Goal: Find specific page/section: Find specific page/section

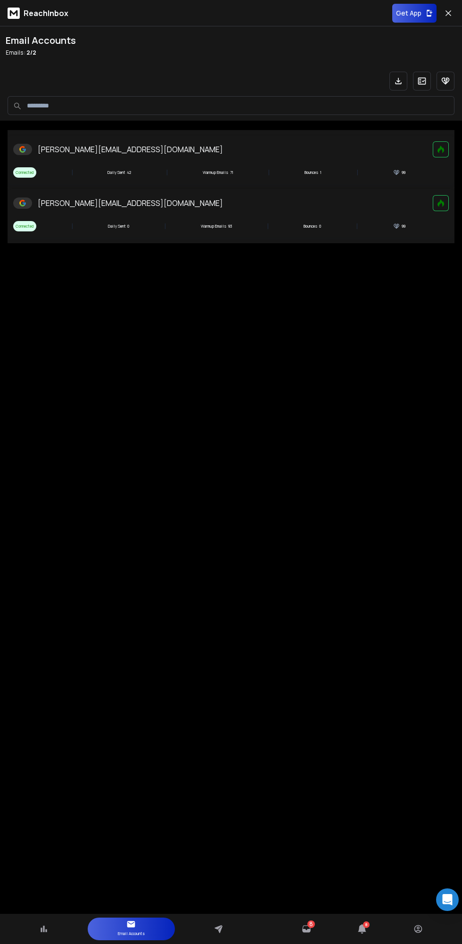
click at [308, 927] on icon at bounding box center [306, 928] width 9 height 9
click at [39, 931] on link at bounding box center [43, 928] width 9 height 9
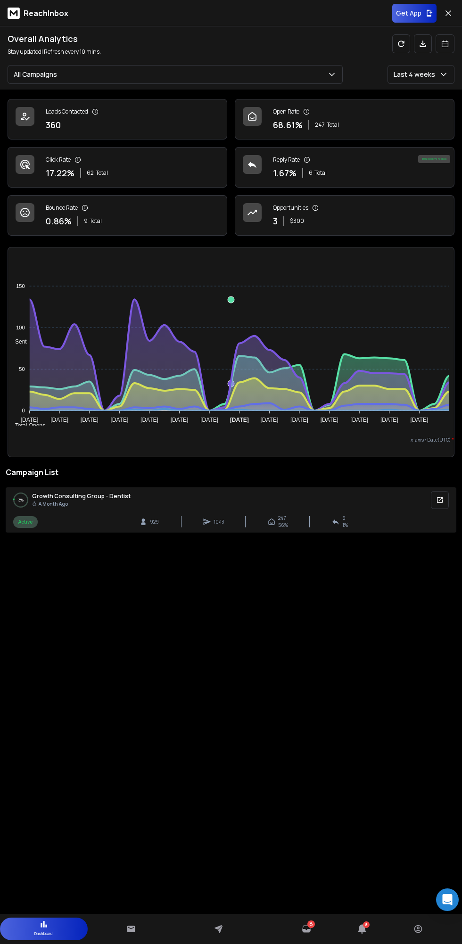
click at [440, 500] on icon at bounding box center [440, 500] width 6 height 6
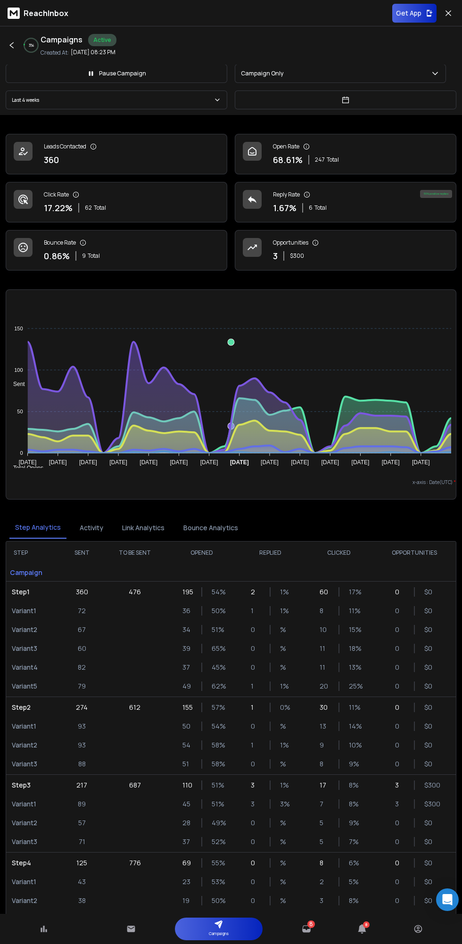
click at [92, 528] on button "Activity" at bounding box center [91, 527] width 35 height 21
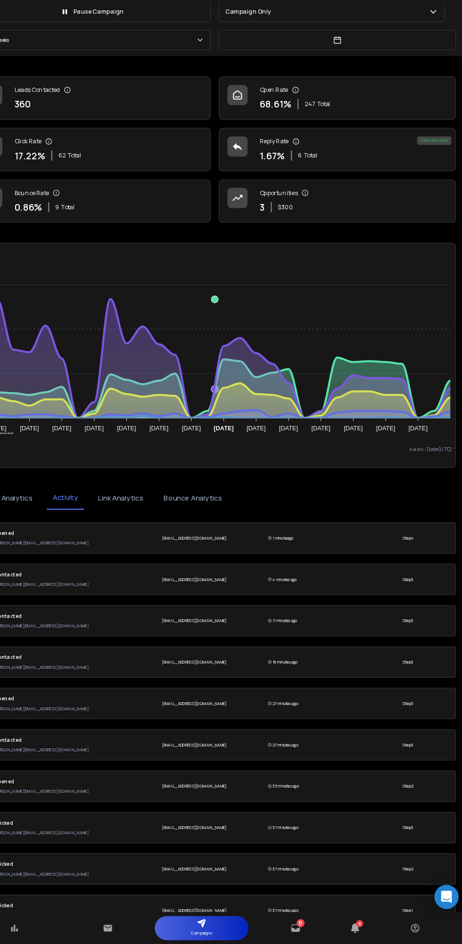
scroll to position [12, 0]
